Goal: Task Accomplishment & Management: Manage account settings

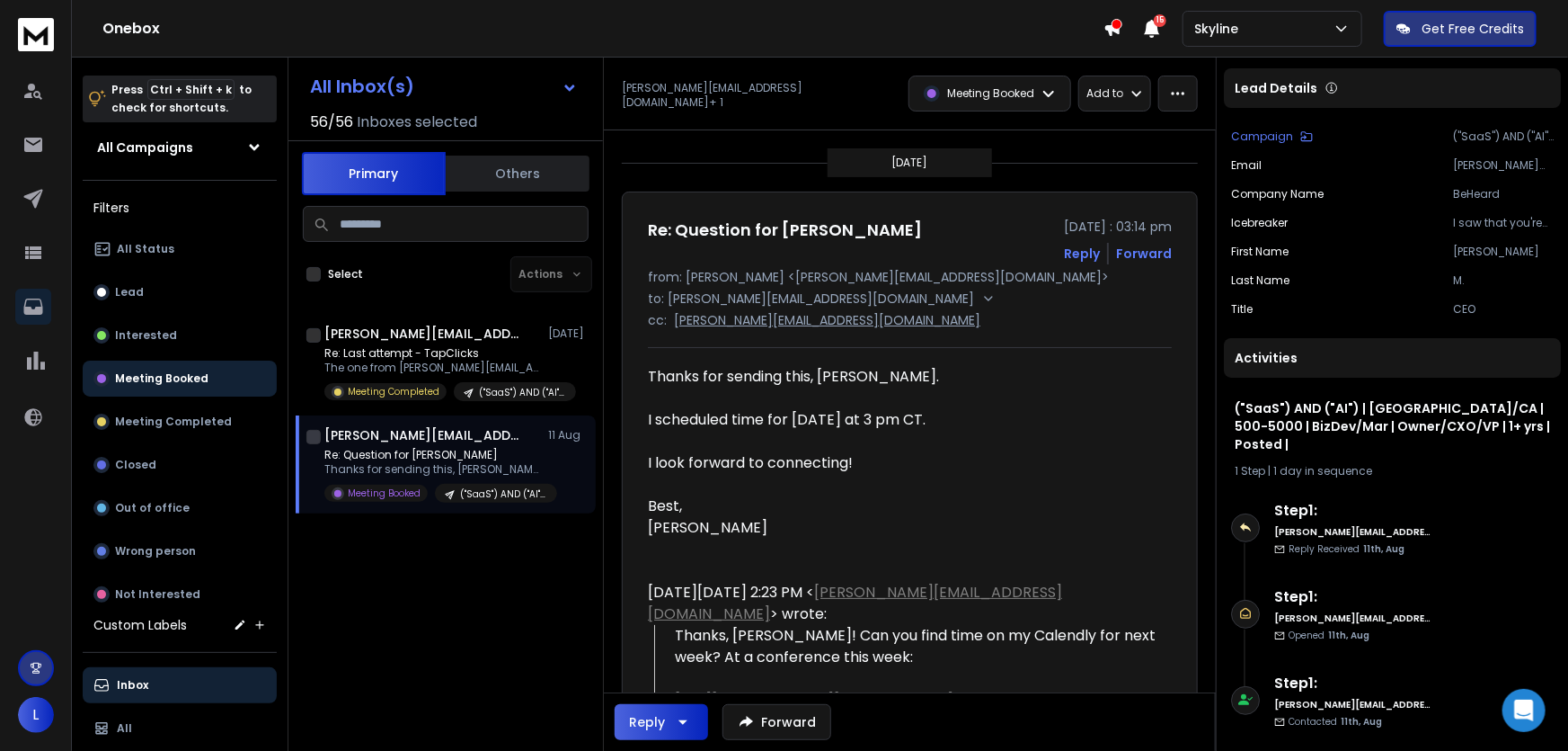
click at [1278, 30] on div "Skyline" at bounding box center [1273, 29] width 156 height 18
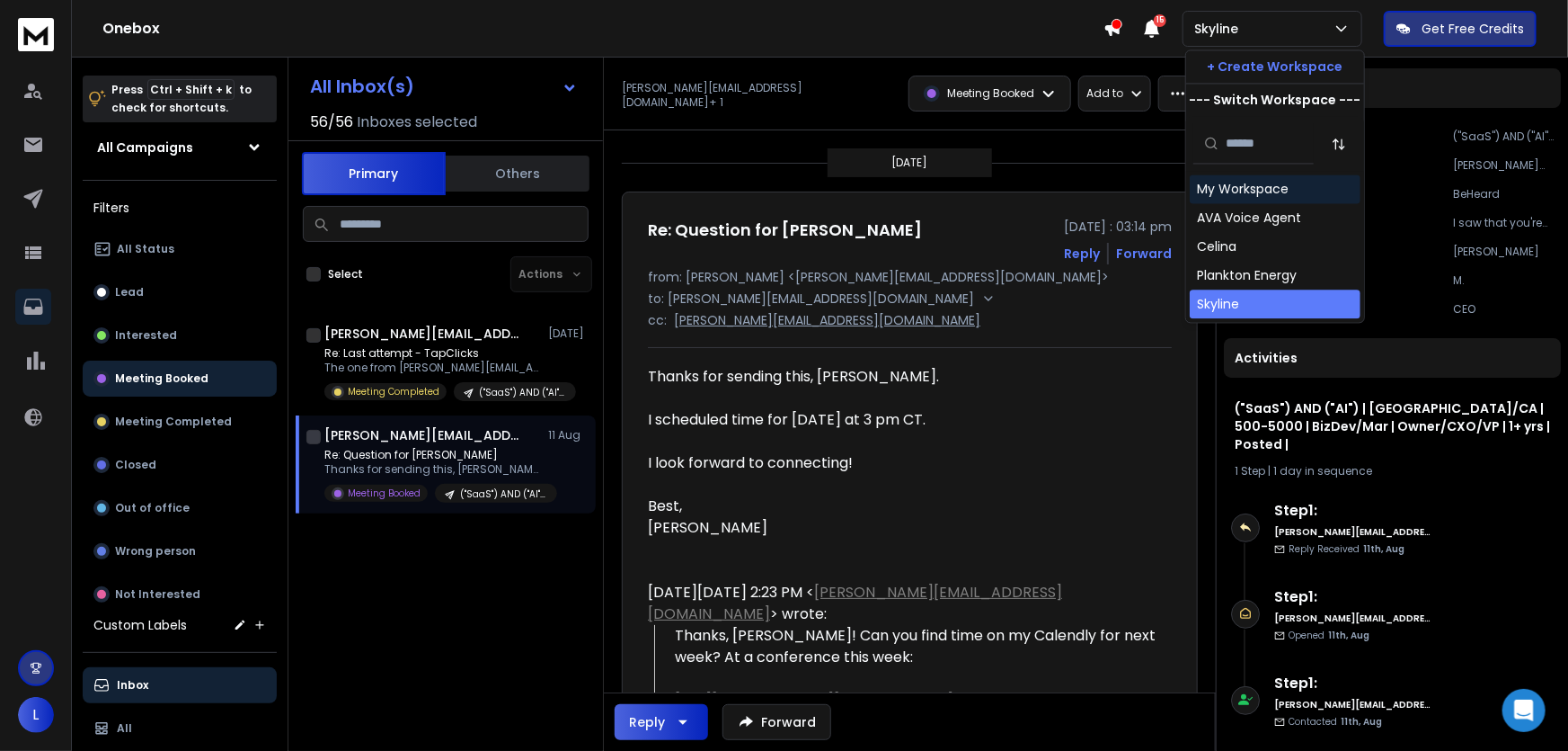
click at [1230, 187] on div "My Workspace" at bounding box center [1242, 189] width 91 height 18
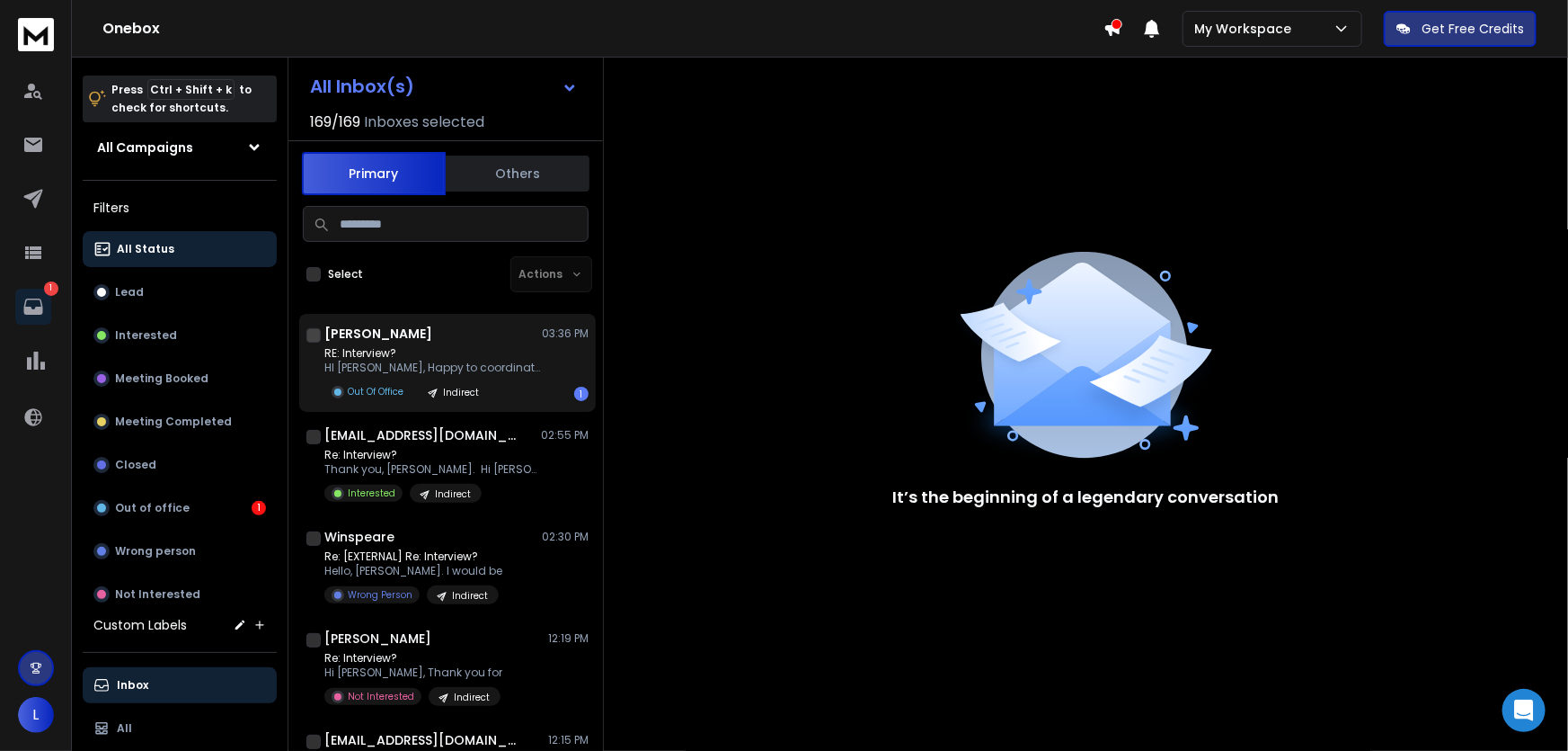
click at [443, 354] on p "RE: Interview?" at bounding box center [432, 353] width 215 height 14
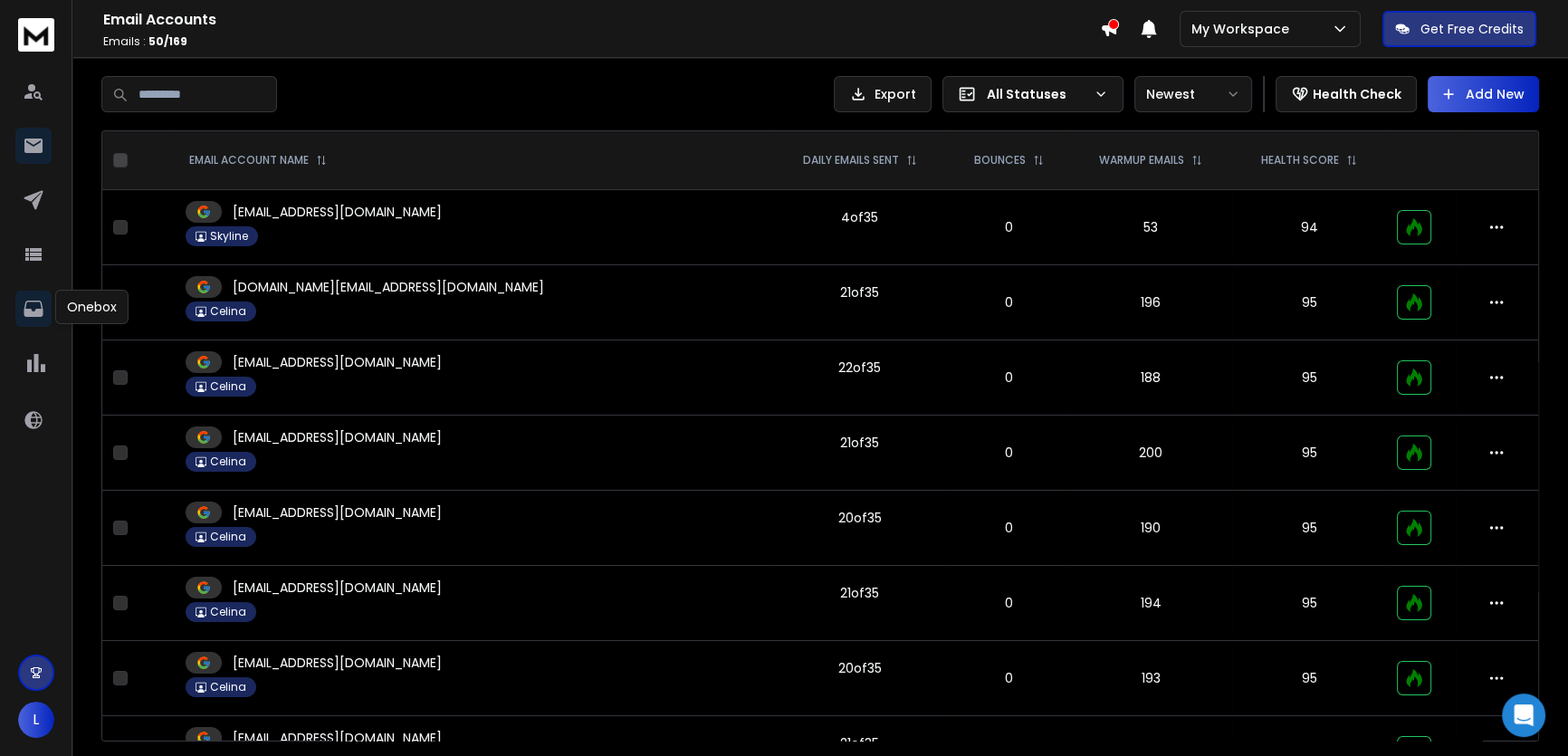
click at [43, 298] on icon at bounding box center [34, 308] width 22 height 22
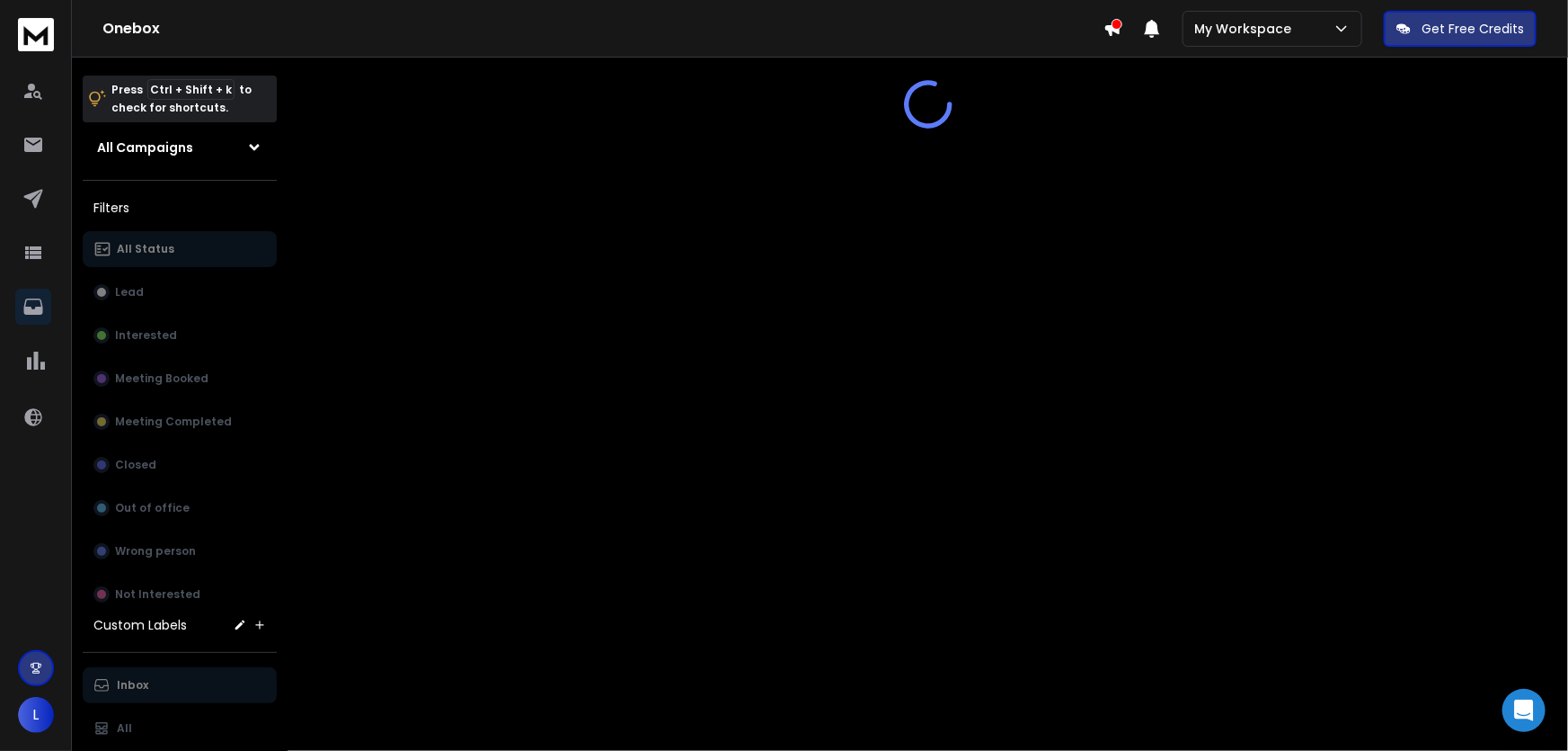
click at [179, 431] on div "All Status Lead Interested Meeting Booked Meeting Completed Closed Out of offic…" at bounding box center [180, 421] width 194 height 381
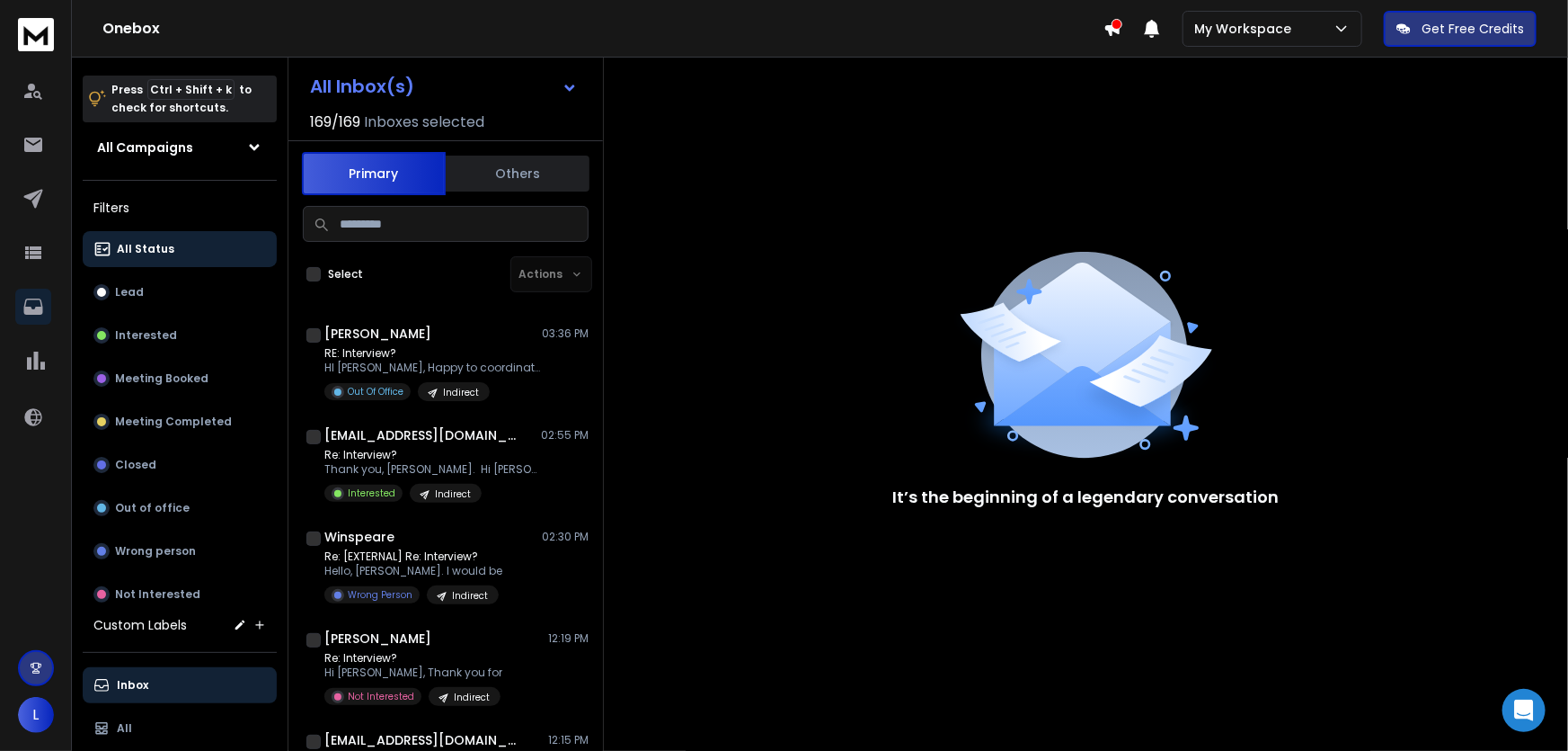
click at [179, 425] on p "Meeting Completed" at bounding box center [173, 421] width 117 height 14
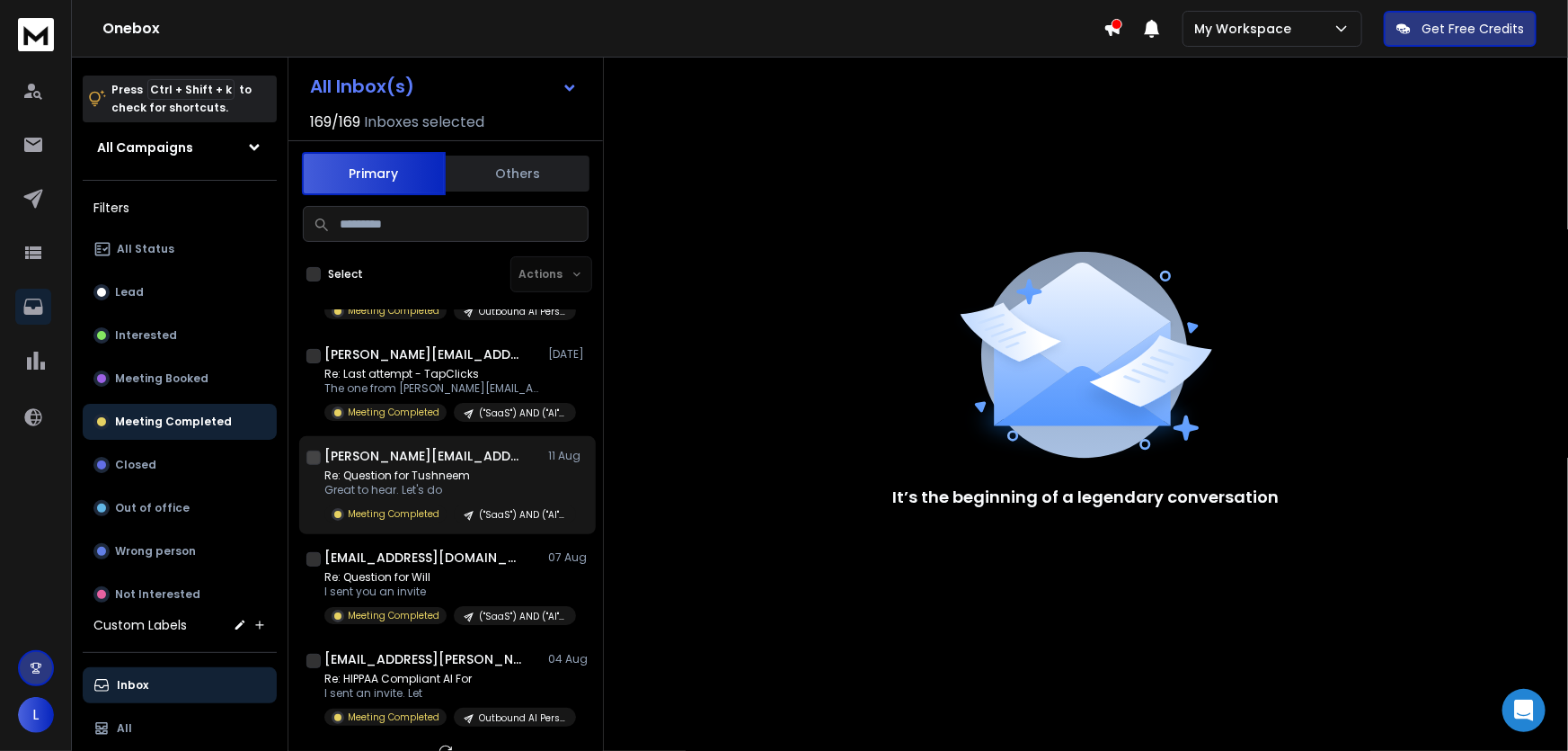
click at [393, 460] on h1 "tom@hubengage.com" at bounding box center [424, 456] width 198 height 18
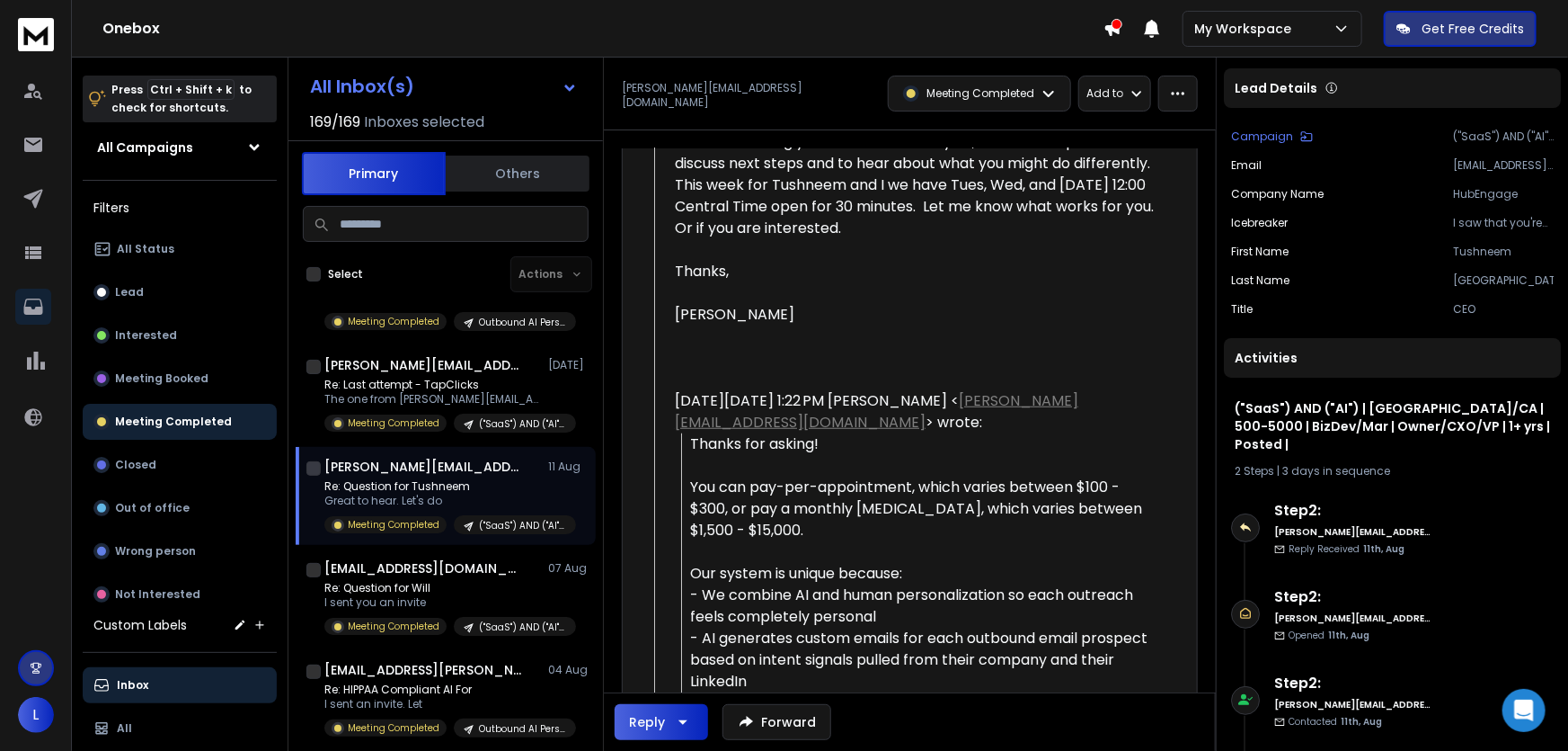
scroll to position [408, 0]
